Goal: Check status: Check status

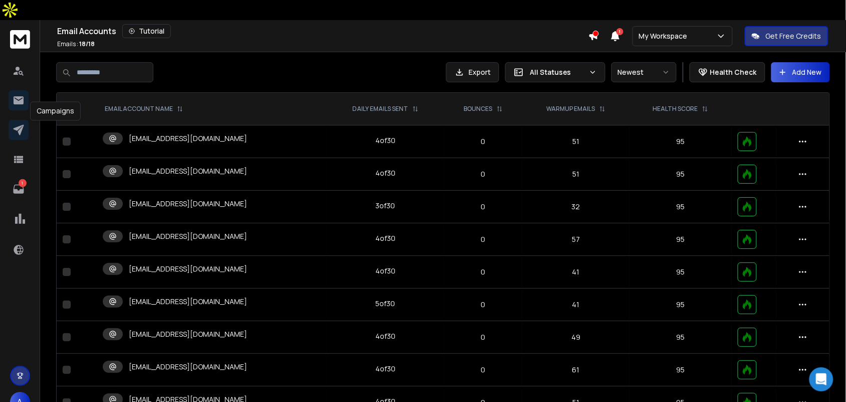
click at [23, 124] on icon at bounding box center [19, 130] width 12 height 12
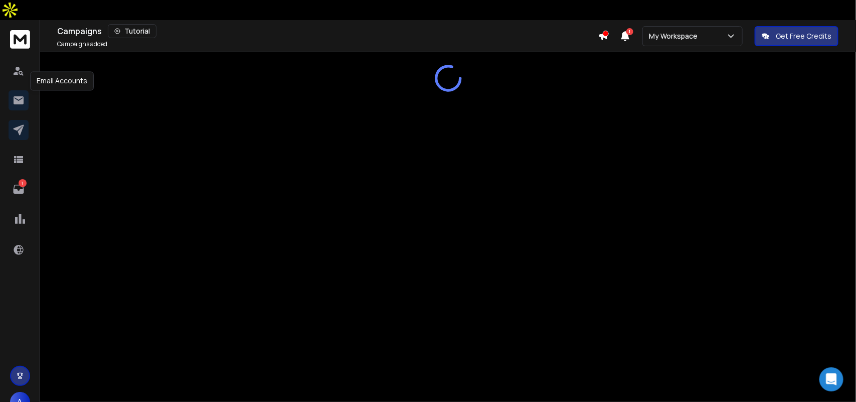
click at [18, 94] on icon at bounding box center [19, 100] width 12 height 12
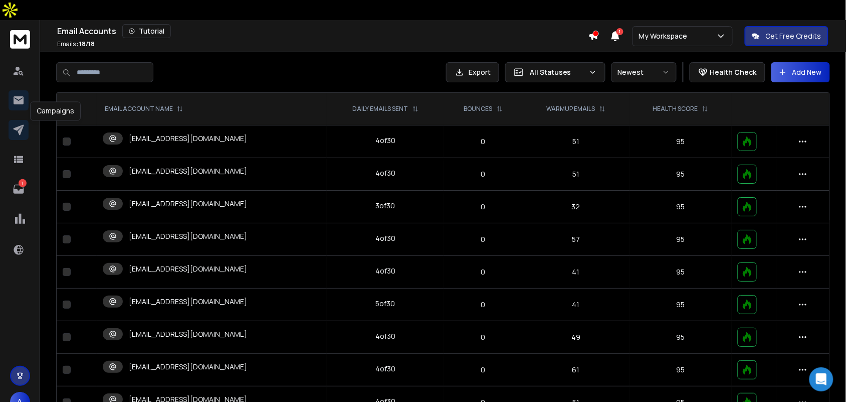
click at [16, 125] on icon at bounding box center [18, 130] width 11 height 11
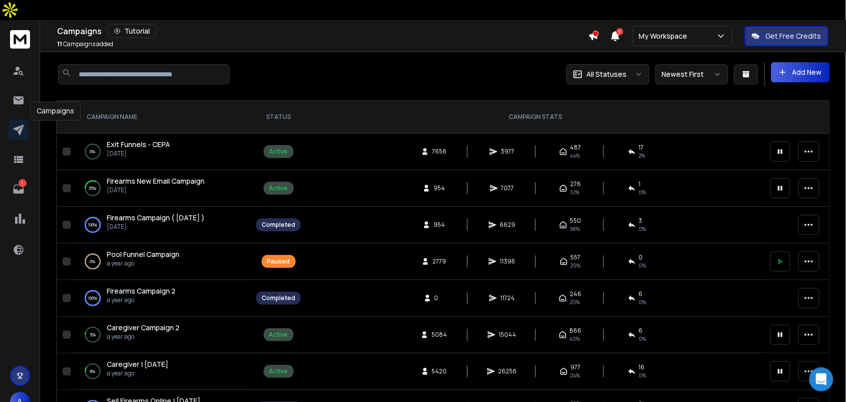
click at [157, 186] on p "[DATE]" at bounding box center [156, 190] width 98 height 8
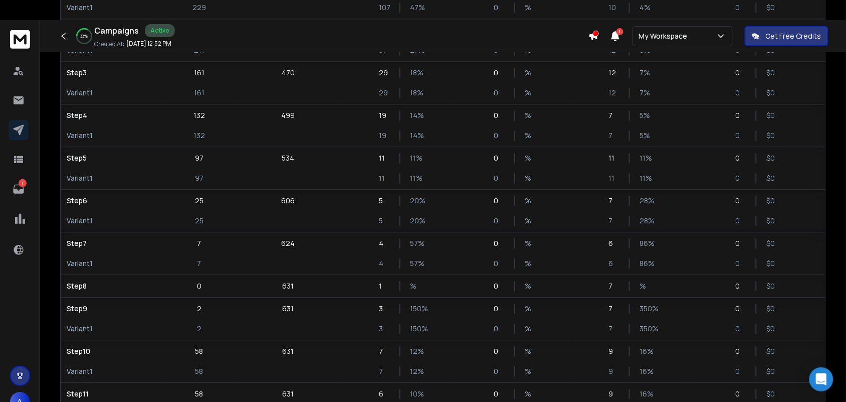
scroll to position [579, 0]
